Goal: Task Accomplishment & Management: Manage account settings

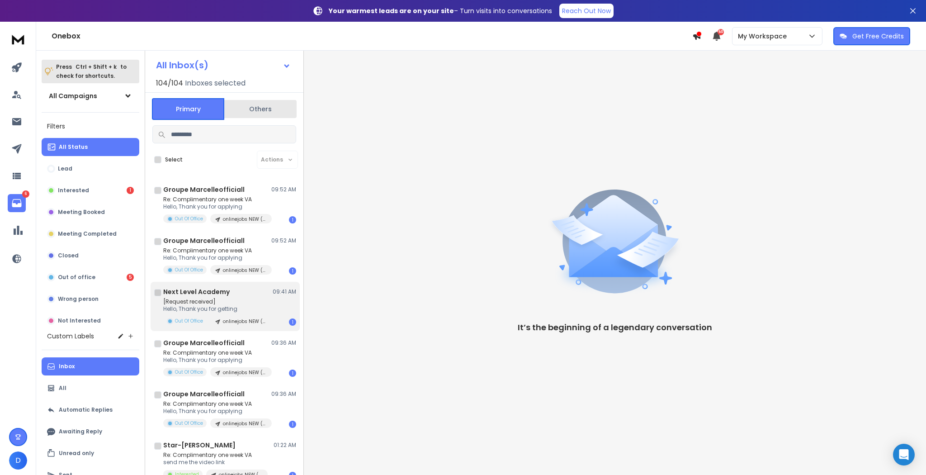
click at [189, 305] on p "Hello, Thank you for getting" at bounding box center [217, 308] width 108 height 7
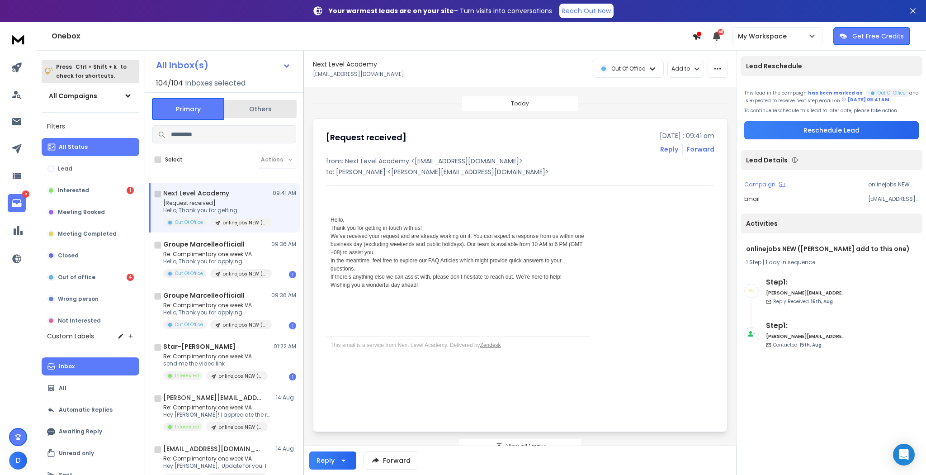
scroll to position [108, 0]
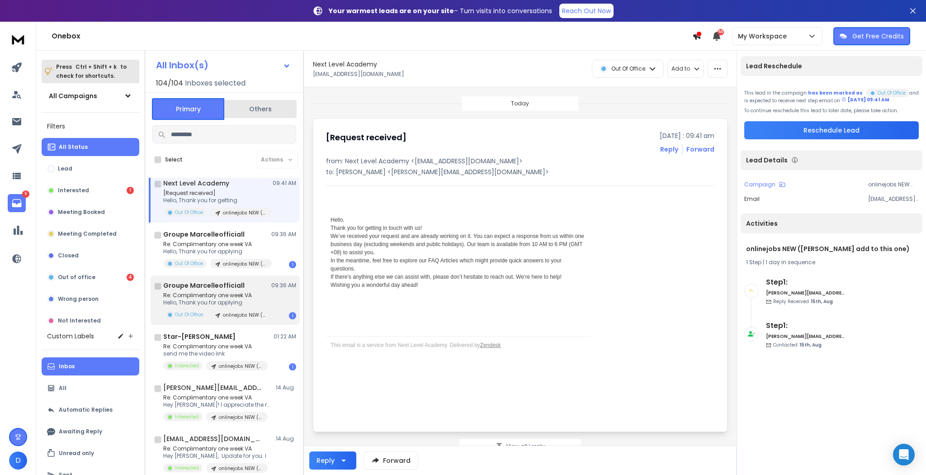
click at [159, 284] on button "button" at bounding box center [157, 285] width 7 height 7
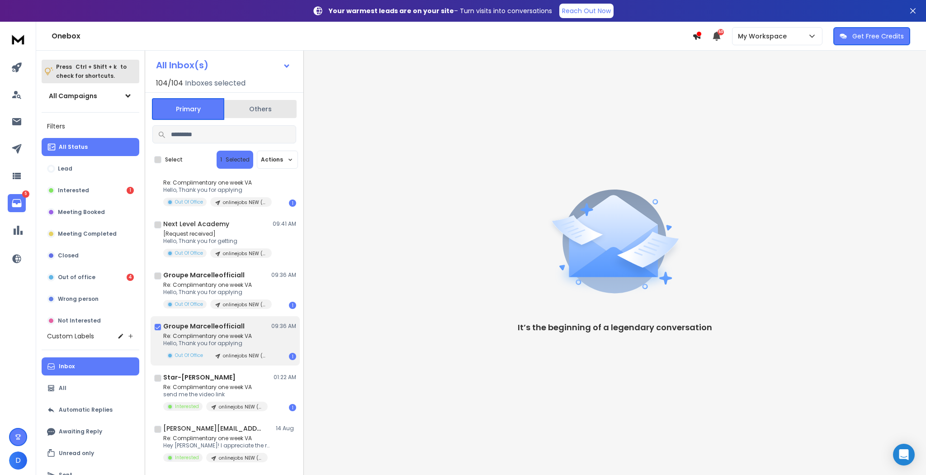
scroll to position [36, 0]
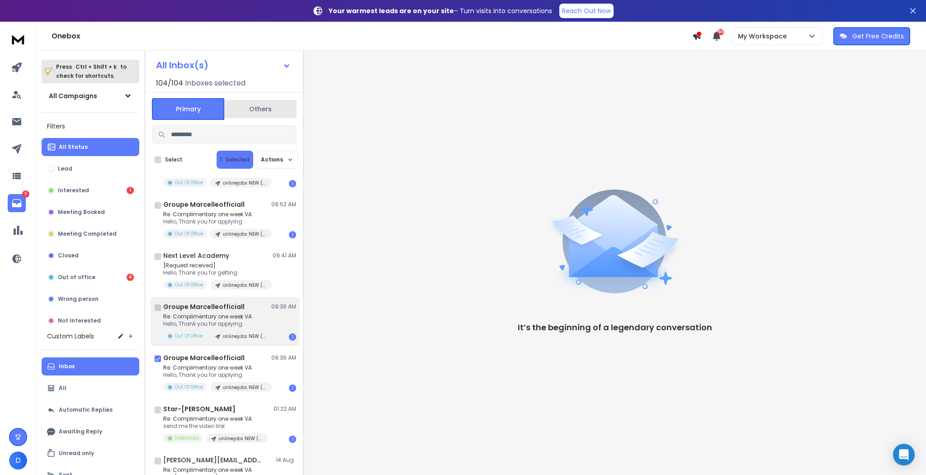
click at [158, 306] on button "button" at bounding box center [157, 307] width 7 height 7
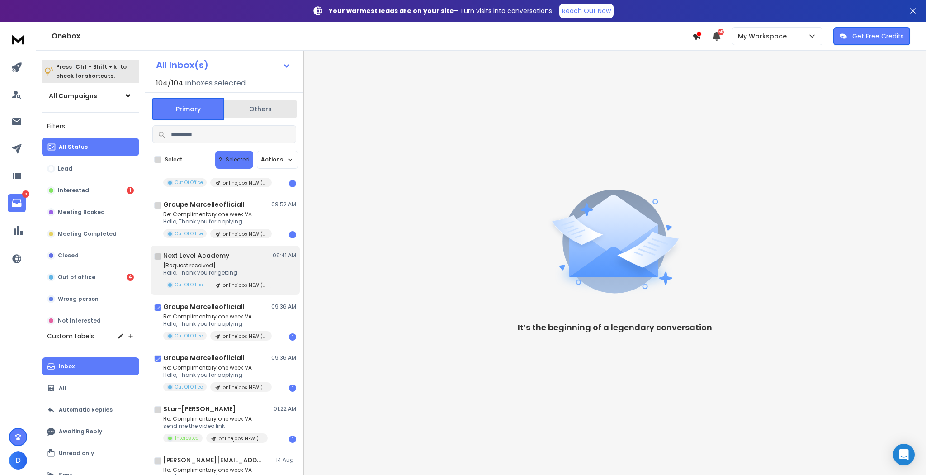
click at [157, 257] on button "button" at bounding box center [157, 256] width 7 height 7
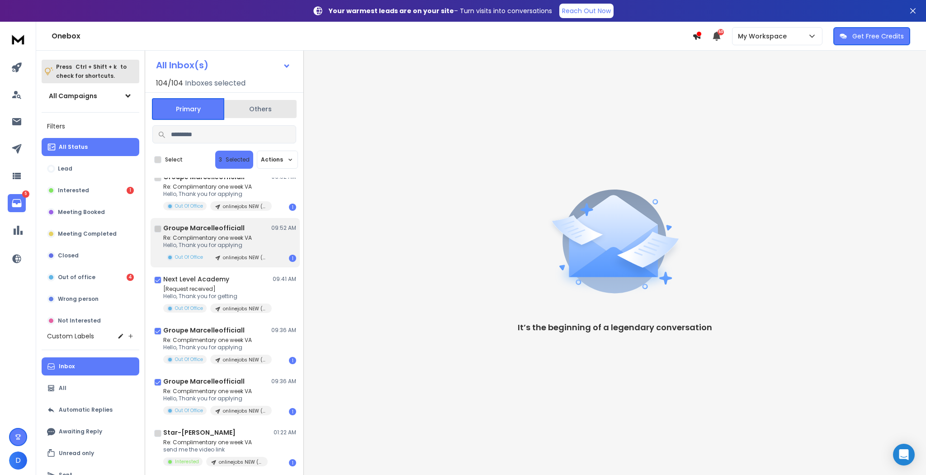
scroll to position [0, 0]
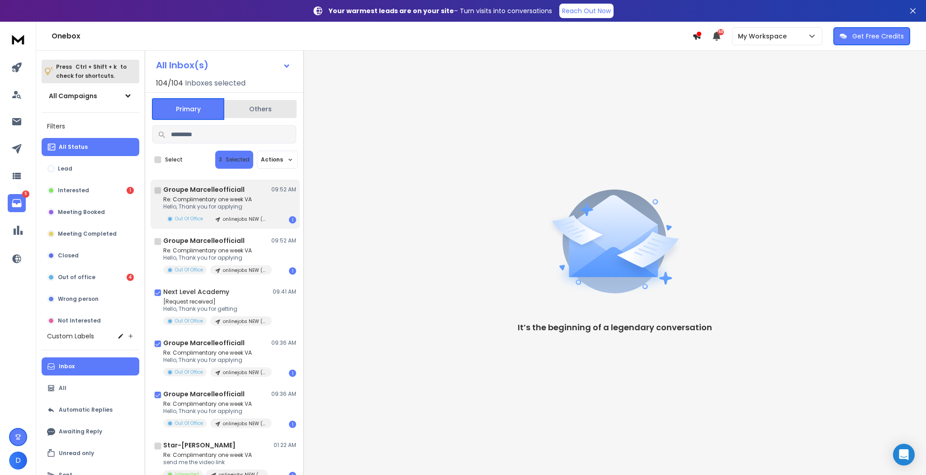
drag, startPoint x: 160, startPoint y: 243, endPoint x: 156, endPoint y: 209, distance: 33.6
click at [160, 242] on button "button" at bounding box center [157, 241] width 7 height 7
click at [156, 188] on button "button" at bounding box center [157, 190] width 7 height 7
click at [282, 156] on p "Actions" at bounding box center [272, 159] width 22 height 7
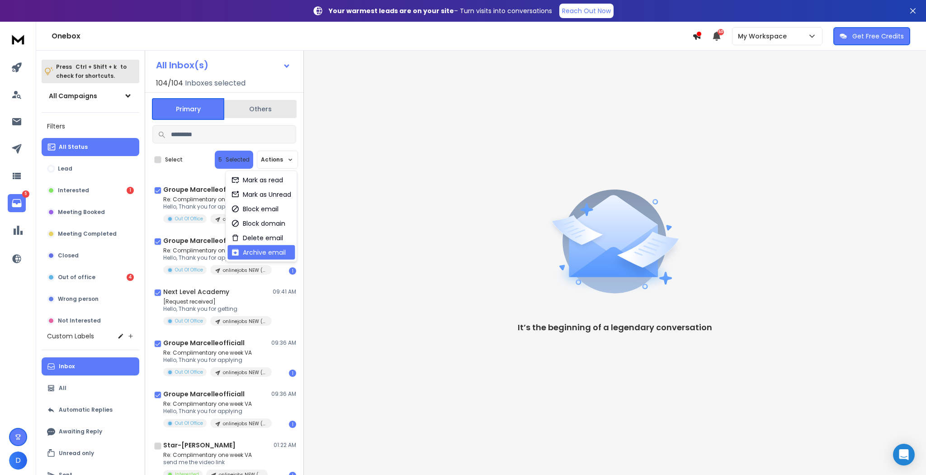
click at [268, 249] on div "Archive email" at bounding box center [258, 252] width 55 height 9
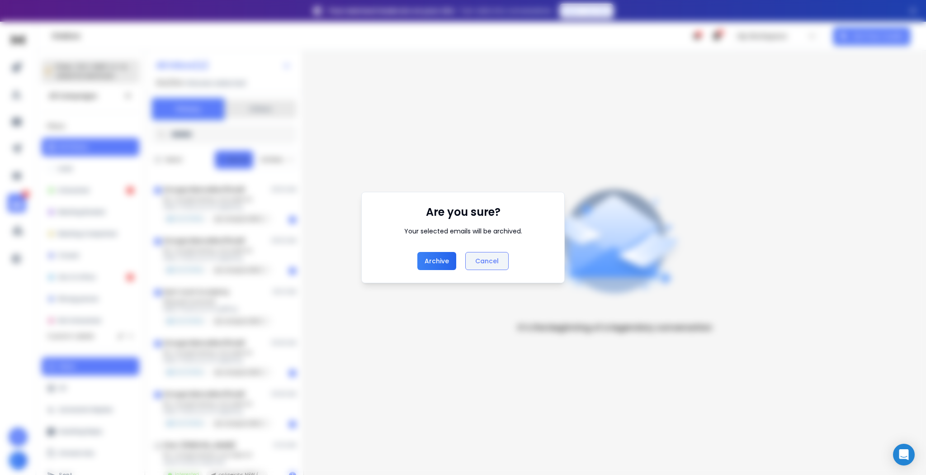
click at [426, 255] on button "archive" at bounding box center [436, 261] width 39 height 18
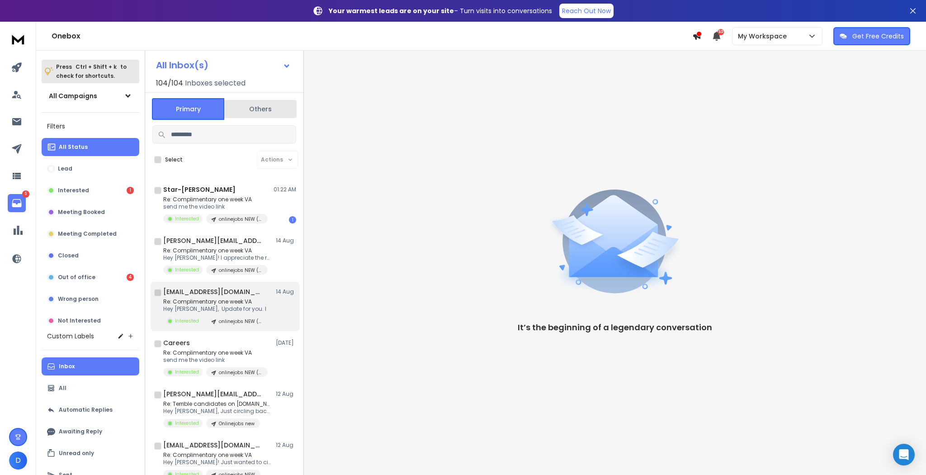
click at [158, 291] on button "button" at bounding box center [157, 292] width 7 height 7
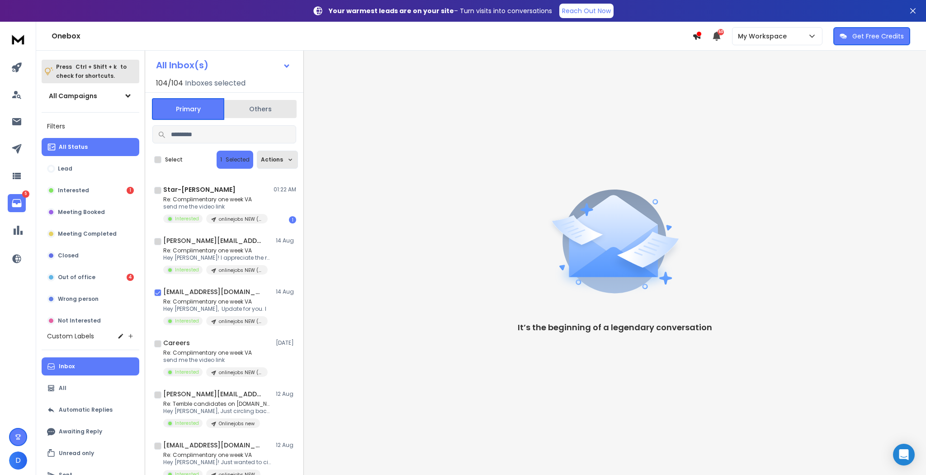
click at [267, 154] on button "Actions" at bounding box center [277, 159] width 41 height 18
click at [269, 240] on div "Archive email" at bounding box center [258, 237] width 55 height 9
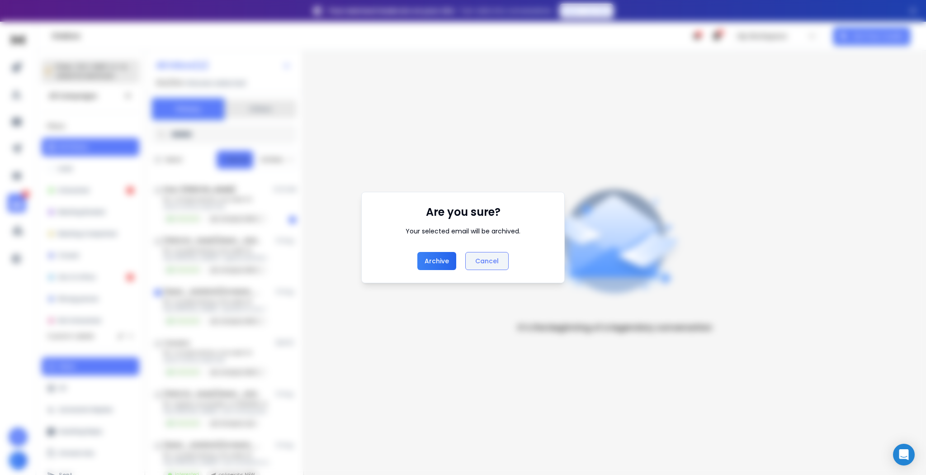
click at [450, 260] on button "archive" at bounding box center [436, 261] width 39 height 18
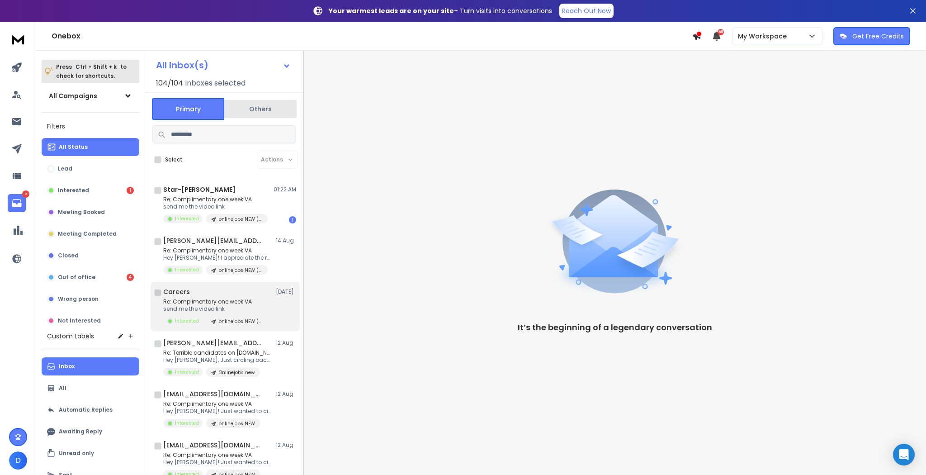
click at [157, 292] on button "button" at bounding box center [157, 292] width 7 height 7
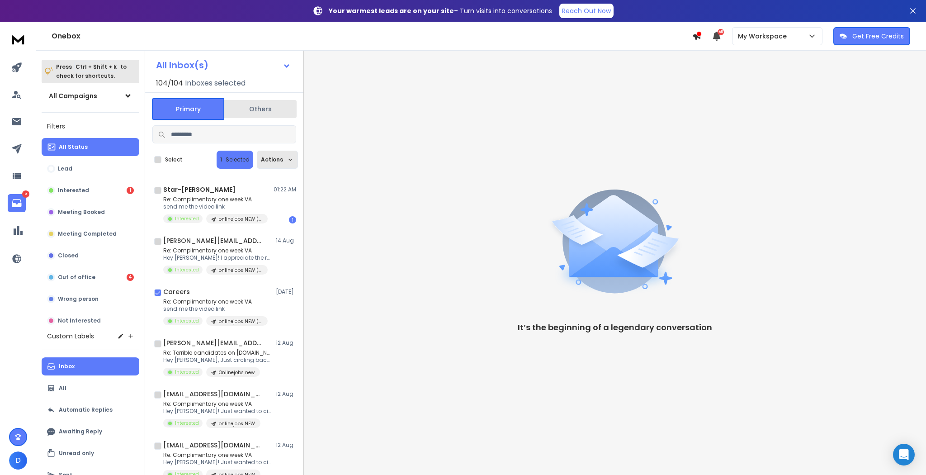
click at [275, 159] on p "Actions" at bounding box center [272, 159] width 22 height 7
click at [269, 231] on div "Archive email" at bounding box center [260, 237] width 67 height 14
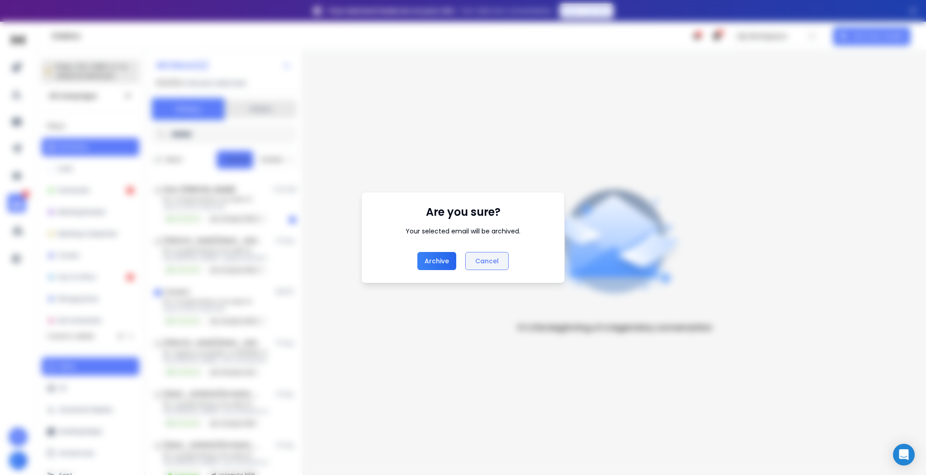
click at [447, 255] on button "archive" at bounding box center [436, 261] width 39 height 18
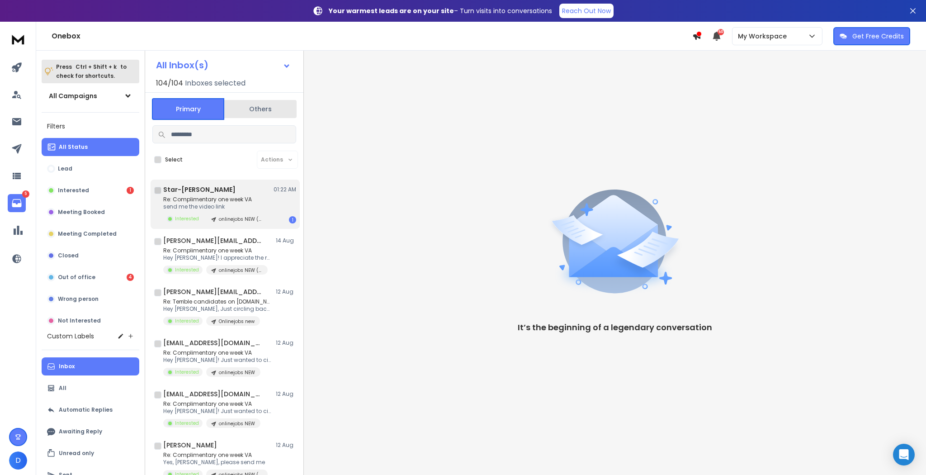
click at [204, 194] on div "Star-Jade Laverty 01:22 AM Re: Complimentary one week VA send me the video link…" at bounding box center [229, 204] width 133 height 38
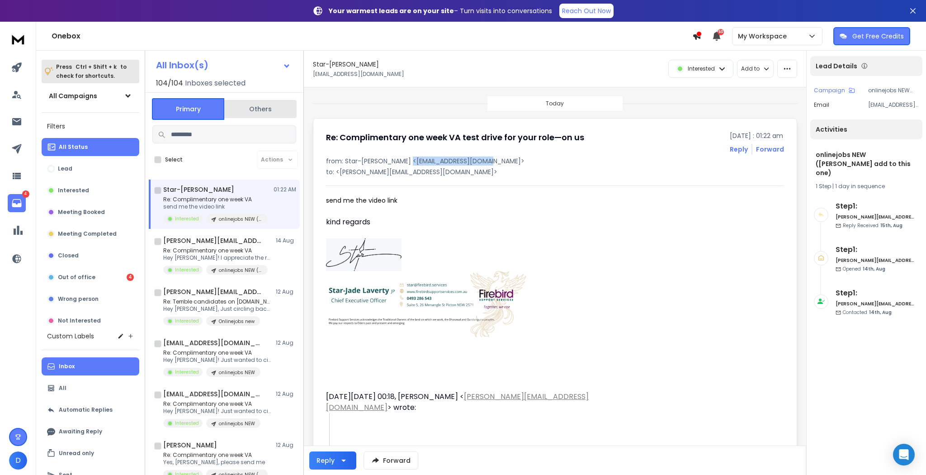
drag, startPoint x: 474, startPoint y: 161, endPoint x: 406, endPoint y: 161, distance: 67.8
click at [406, 161] on p "from: Star-Jade Laverty <star@firebird.services>" at bounding box center [555, 160] width 458 height 9
copy p "star@firebird.services"
click at [447, 161] on p "from: Star-Jade Laverty <star@firebird.services>" at bounding box center [555, 160] width 458 height 9
drag, startPoint x: 472, startPoint y: 161, endPoint x: 423, endPoint y: 164, distance: 49.3
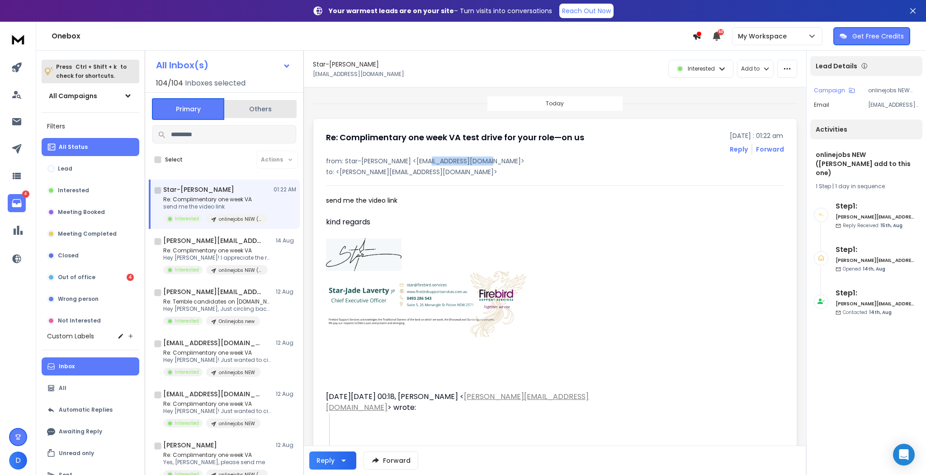
click at [423, 164] on p "from: Star-Jade Laverty <star@firebird.services>" at bounding box center [555, 160] width 458 height 9
copy p "firebird.services"
drag, startPoint x: 343, startPoint y: 160, endPoint x: 399, endPoint y: 162, distance: 55.7
click at [399, 162] on p "from: Star-Jade Laverty <star@firebird.services>" at bounding box center [555, 160] width 458 height 9
copy p "Star-[PERSON_NAME]"
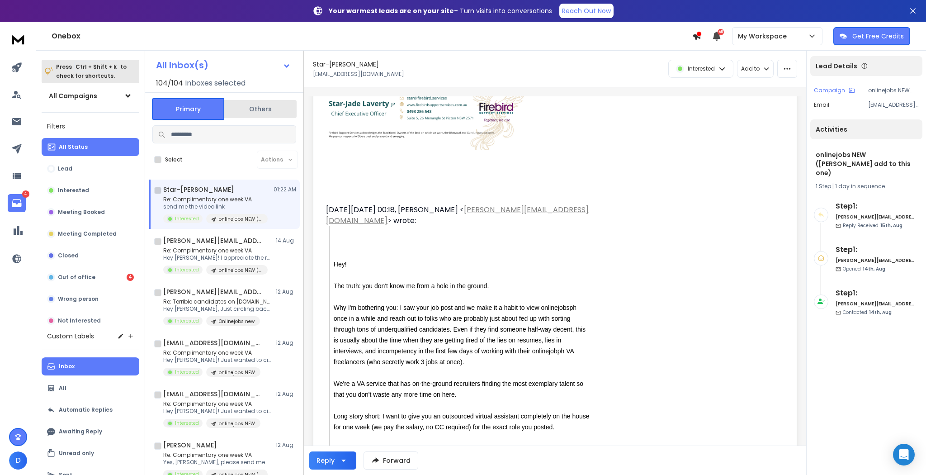
scroll to position [217, 0]
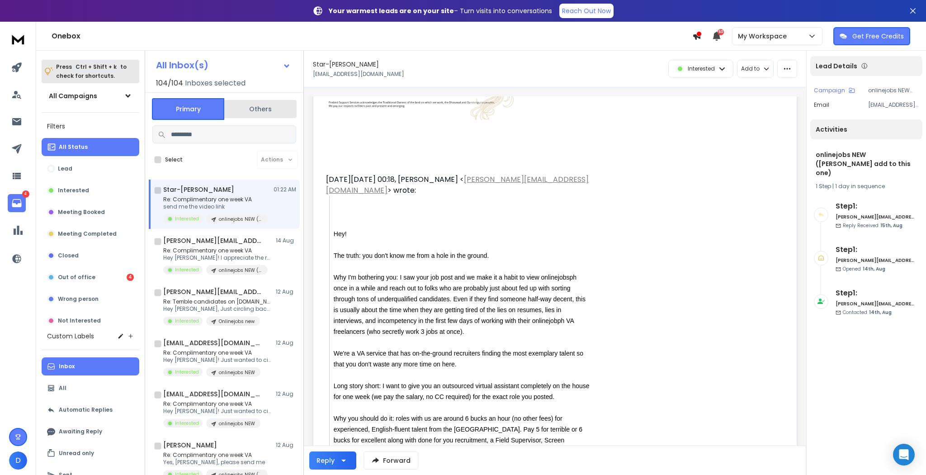
drag, startPoint x: 425, startPoint y: 179, endPoint x: 426, endPoint y: 187, distance: 8.2
click at [425, 179] on div "On Fri, 15 Aug 2025 at 00:18, Denis Svetlakov < denis@iemployeehub.com > wrote:" at bounding box center [458, 185] width 264 height 22
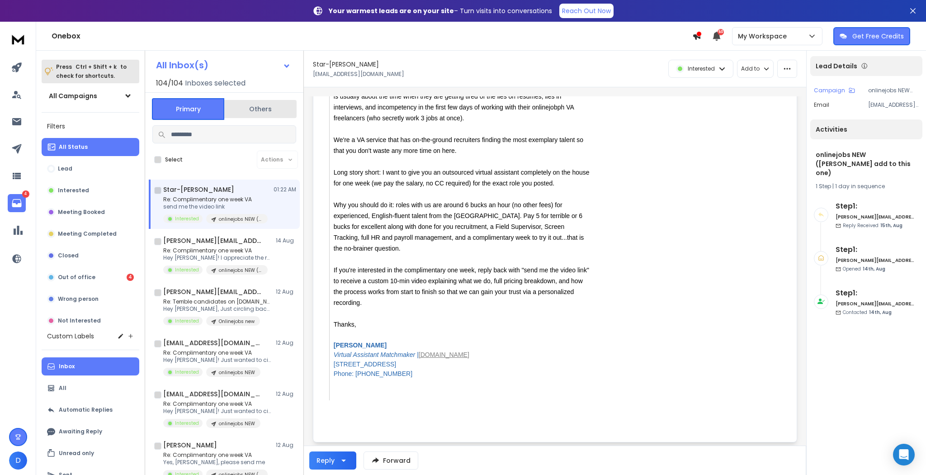
scroll to position [469, 0]
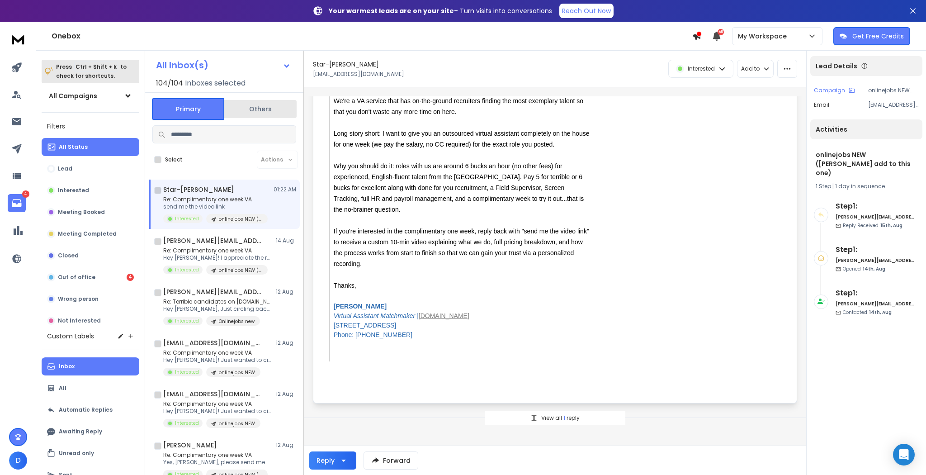
drag, startPoint x: 557, startPoint y: 427, endPoint x: 558, endPoint y: 422, distance: 4.6
click at [557, 427] on div "Today Re: Complimentary one week VA test drive for your role—on us 15 August 20…" at bounding box center [555, 76] width 502 height 899
click at [558, 422] on div "View all 1 reply" at bounding box center [554, 417] width 140 height 14
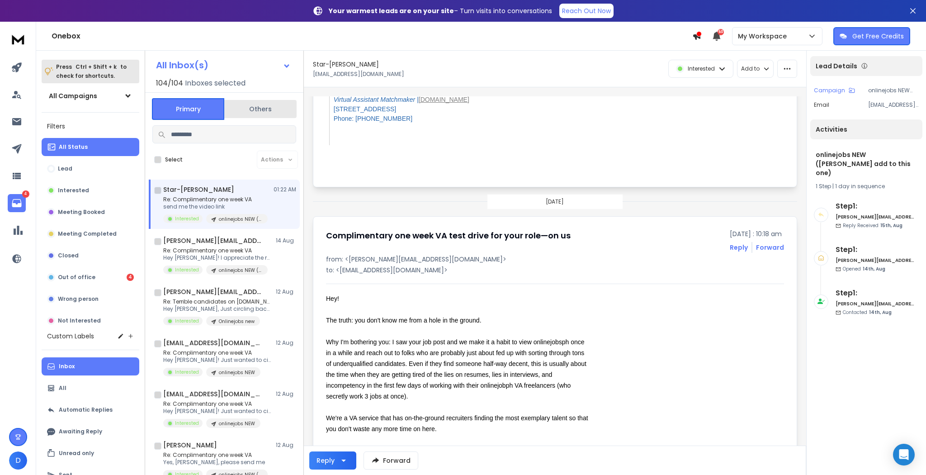
scroll to position [686, 0]
drag, startPoint x: 405, startPoint y: 267, endPoint x: 339, endPoint y: 266, distance: 66.0
click at [339, 266] on p "to: <info@firebird.services>" at bounding box center [555, 268] width 458 height 9
copy p "info@firebird.services"
